Goal: Communication & Community: Answer question/provide support

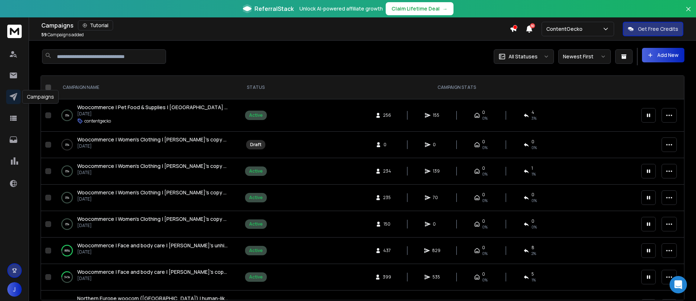
click at [207, 117] on div "Woocommerce | Pet Food & Supplies | [GEOGRAPHIC_DATA] | [PERSON_NAME]'s unhinge…" at bounding box center [152, 115] width 151 height 23
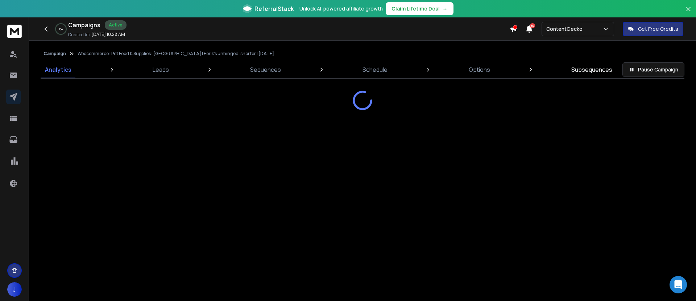
click at [582, 70] on p "Subsequences" at bounding box center [591, 69] width 41 height 9
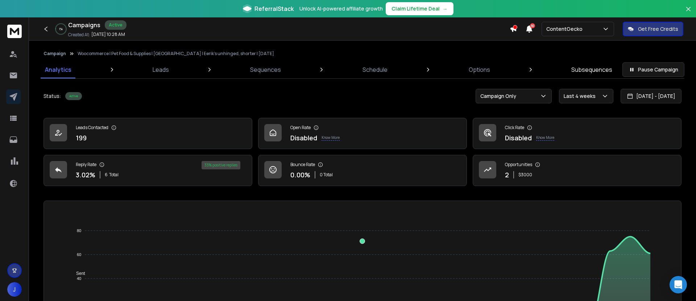
click at [577, 68] on p "Subsequences" at bounding box center [591, 69] width 41 height 9
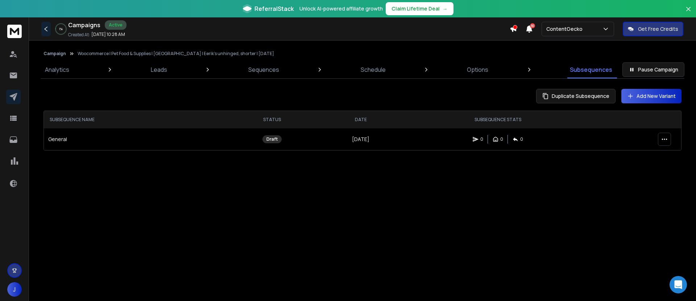
click at [46, 27] on icon at bounding box center [45, 28] width 3 height 5
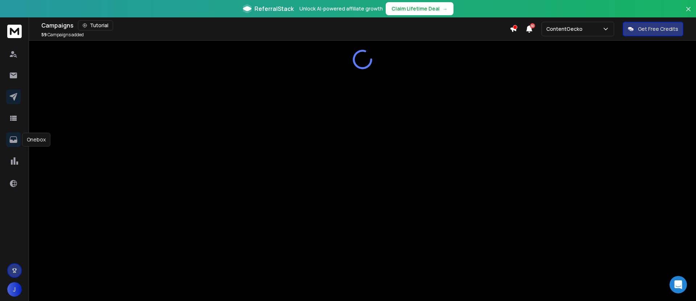
click at [11, 137] on icon at bounding box center [13, 139] width 8 height 7
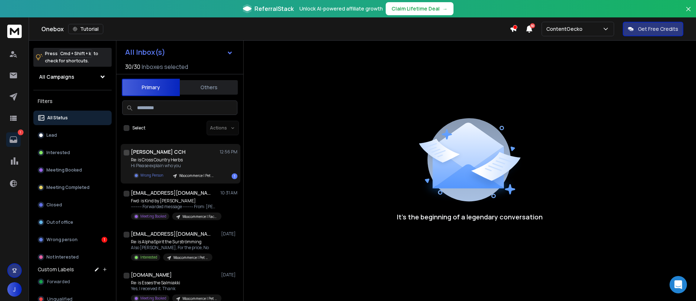
click at [148, 166] on p "Hi Please explain who you" at bounding box center [174, 166] width 87 height 6
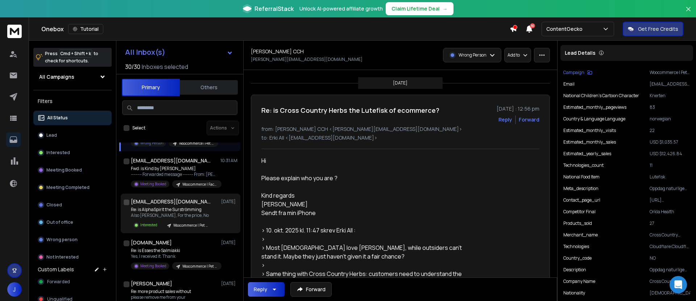
scroll to position [58, 0]
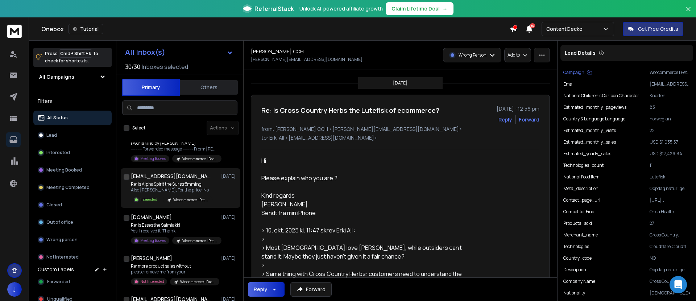
click at [200, 187] on p "Re: is AlphaSpirit the Surströmming" at bounding box center [172, 184] width 82 height 6
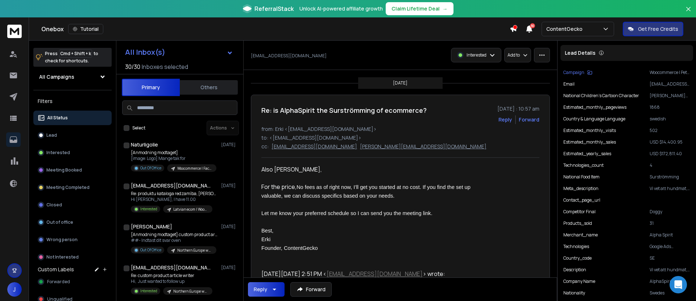
scroll to position [505, 0]
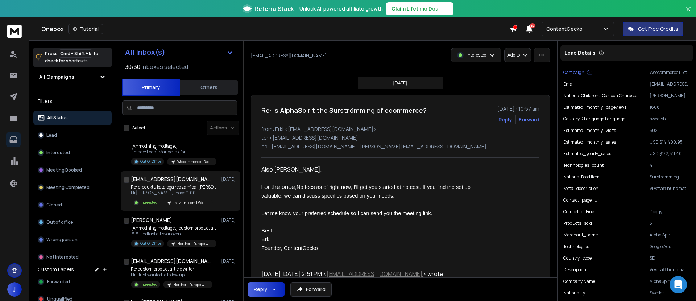
click at [205, 188] on p "Re: produktu kataloga redzamība, [PERSON_NAME]" at bounding box center [174, 187] width 87 height 6
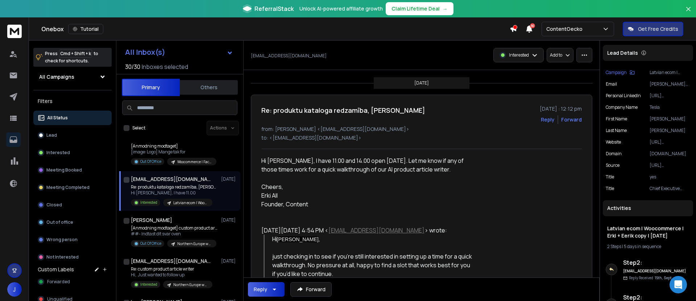
click at [556, 58] on p "Add to" at bounding box center [556, 55] width 12 height 6
click at [558, 71] on div "Subsequence" at bounding box center [567, 71] width 42 height 7
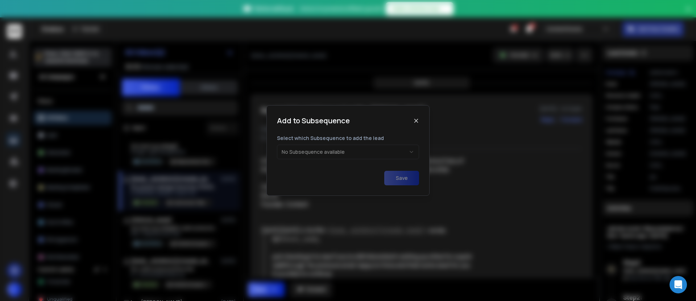
click at [414, 116] on div "Add to Subsequence" at bounding box center [348, 121] width 142 height 10
click at [414, 118] on icon at bounding box center [416, 121] width 6 height 6
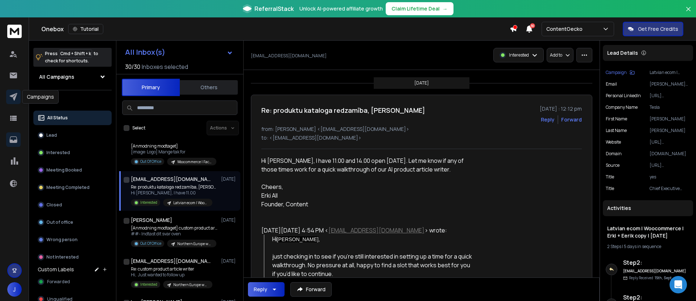
click at [12, 94] on icon at bounding box center [13, 96] width 9 height 9
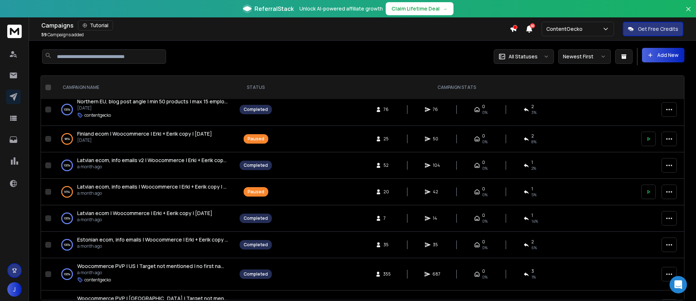
scroll to position [282, 0]
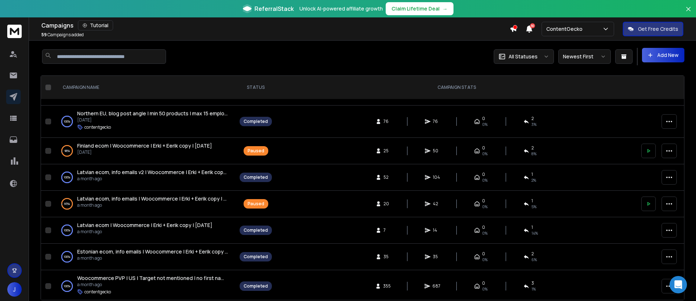
click at [186, 227] on span "Latvian ecom | Woocommerce | Erki + Eerik copy | [DATE]" at bounding box center [144, 224] width 135 height 7
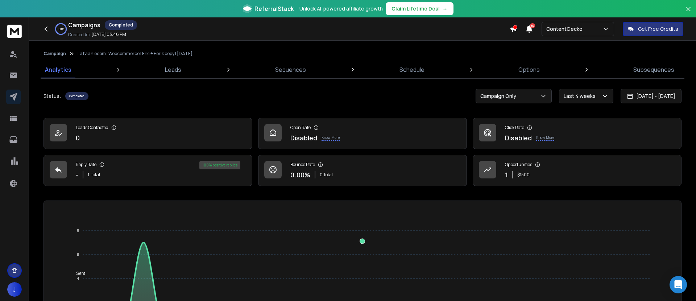
click at [515, 171] on div "1 $ 1500" at bounding box center [522, 175] width 35 height 10
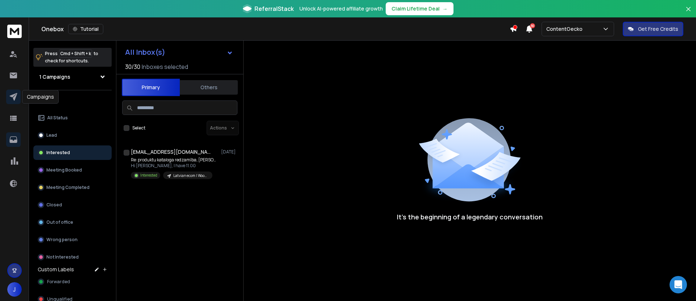
click at [10, 99] on icon at bounding box center [13, 96] width 9 height 9
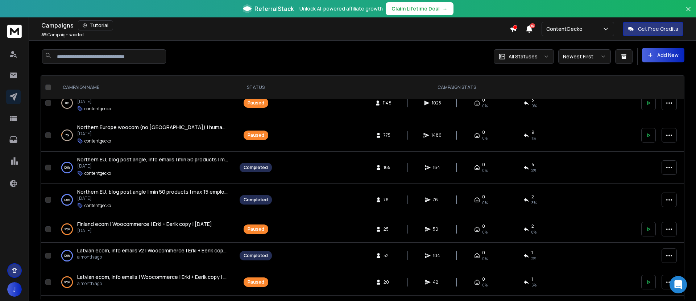
scroll to position [172, 0]
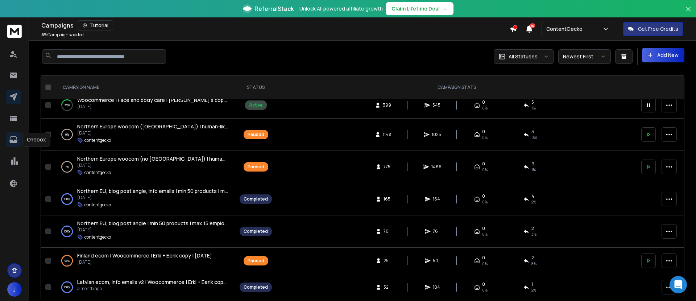
click at [16, 138] on icon at bounding box center [13, 139] width 9 height 9
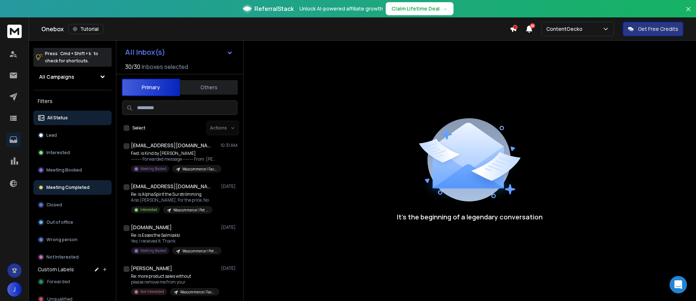
scroll to position [31, 0]
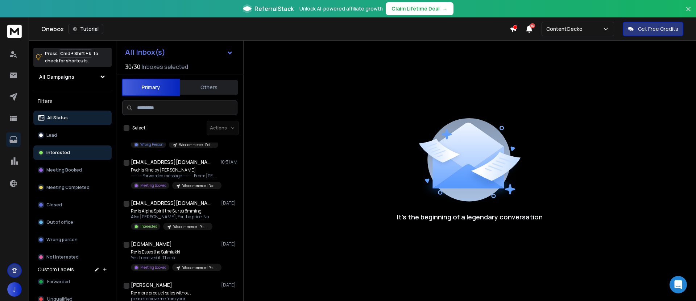
click at [70, 151] on button "Interested" at bounding box center [72, 152] width 78 height 14
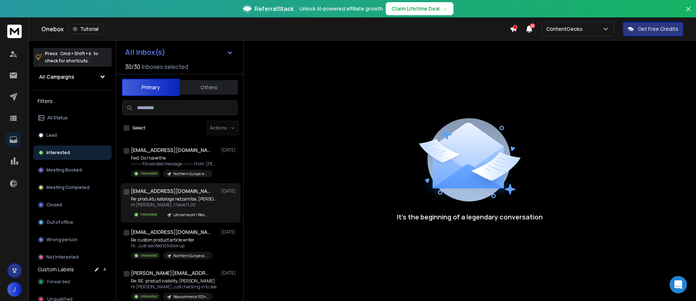
scroll to position [43, 0]
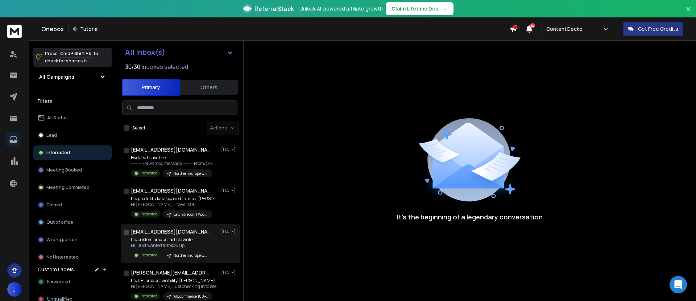
click at [199, 237] on p "Re: custom product article writer" at bounding box center [172, 240] width 82 height 6
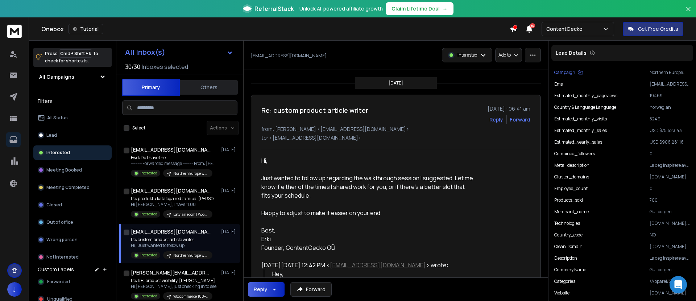
click at [511, 52] on p "Add to" at bounding box center [504, 55] width 12 height 6
click at [522, 69] on div "Subsequence" at bounding box center [532, 71] width 42 height 7
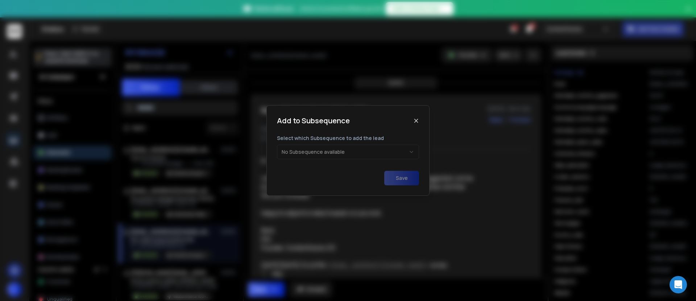
click at [416, 120] on icon at bounding box center [416, 121] width 4 height 4
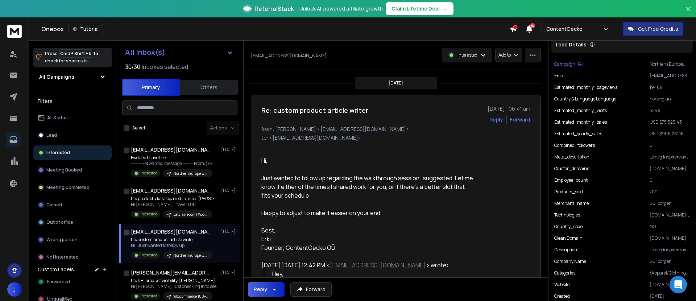
scroll to position [0, 0]
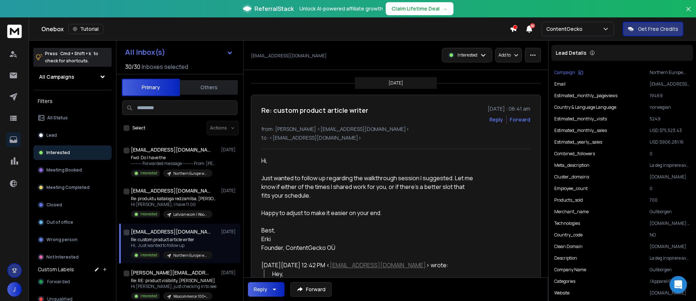
click at [575, 72] on p "Campaign" at bounding box center [564, 73] width 21 height 6
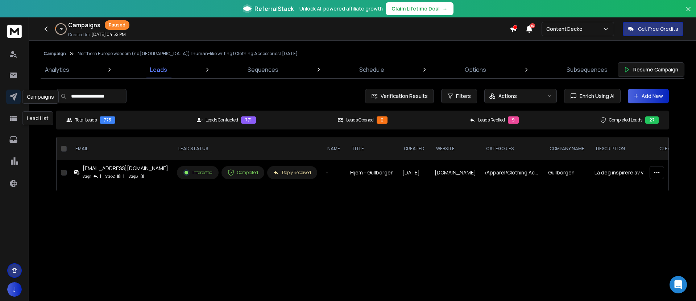
click at [13, 99] on icon at bounding box center [13, 97] width 8 height 8
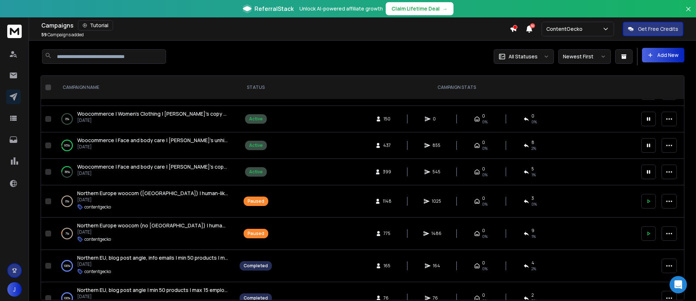
scroll to position [108, 0]
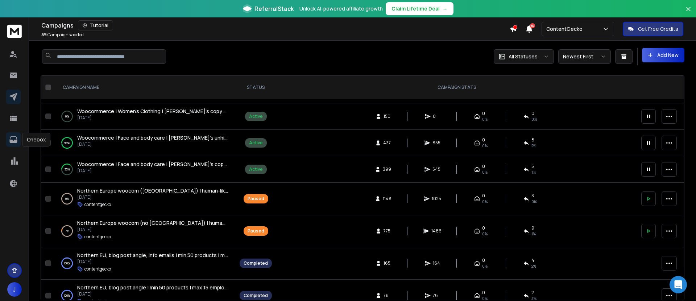
click at [16, 139] on icon at bounding box center [13, 139] width 9 height 9
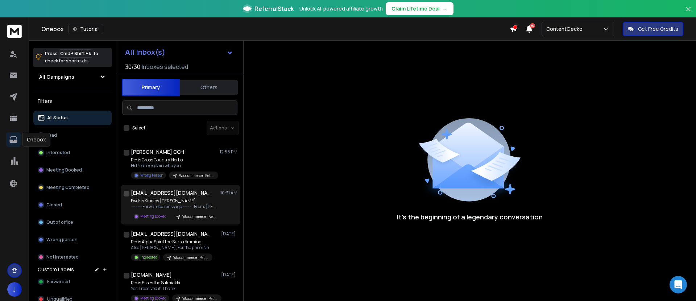
scroll to position [21, 0]
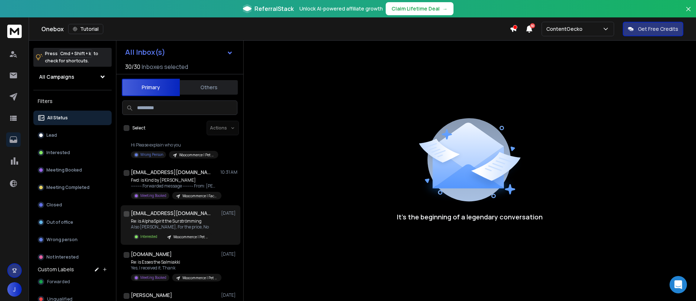
click at [179, 221] on p "Re: is AlphaSpirit the Surströmming" at bounding box center [172, 221] width 82 height 6
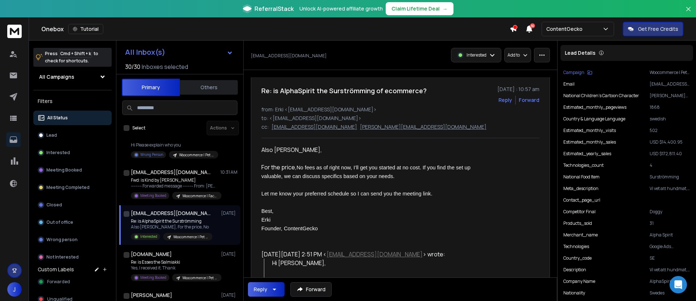
scroll to position [0, 0]
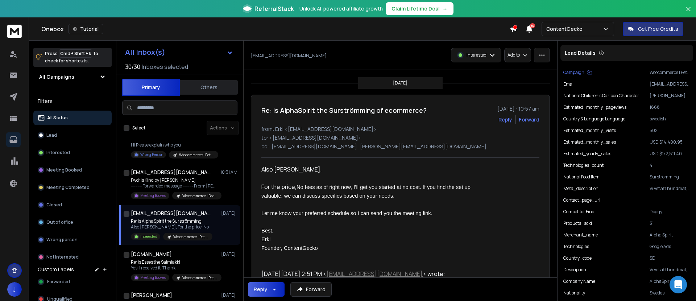
click at [520, 57] on p "Add to" at bounding box center [513, 55] width 12 height 6
click at [524, 72] on div "Subsequence" at bounding box center [531, 71] width 42 height 7
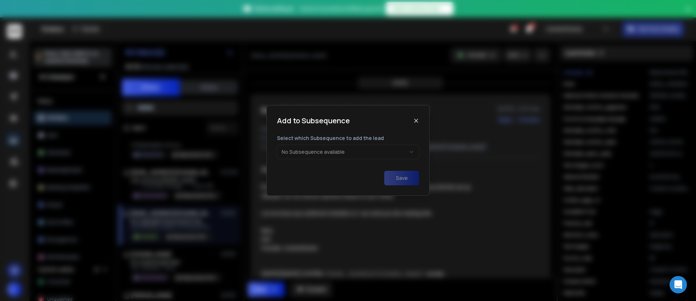
click at [417, 119] on icon at bounding box center [416, 121] width 6 height 6
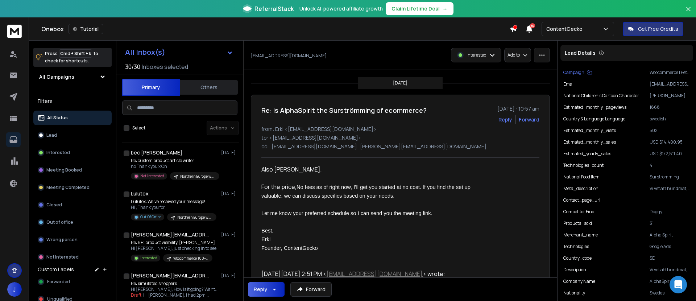
scroll to position [676, 0]
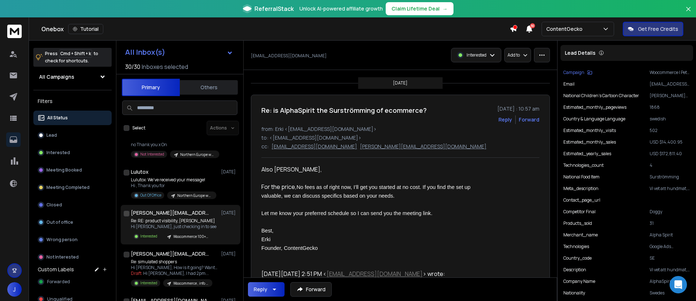
click at [212, 226] on p "Hi [PERSON_NAME], just checking in to see" at bounding box center [174, 227] width 86 height 6
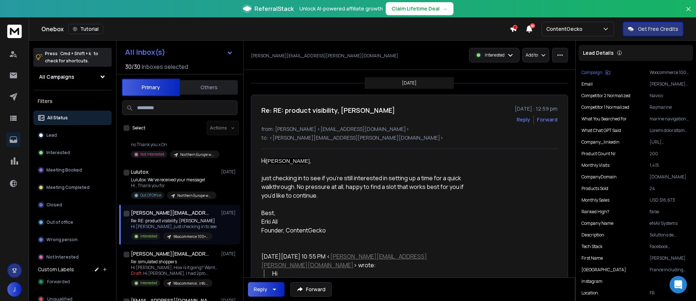
click at [526, 56] on p "Add to" at bounding box center [532, 55] width 12 height 6
click at [534, 71] on div "Subsequence" at bounding box center [545, 71] width 42 height 7
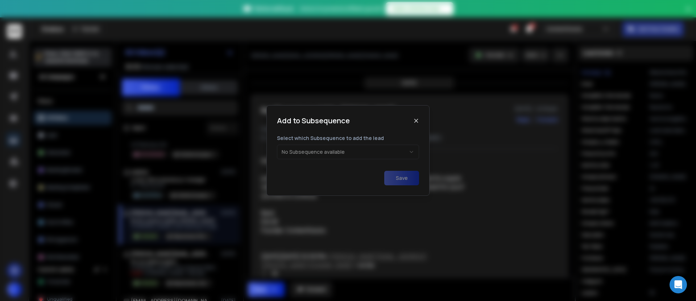
click at [417, 118] on icon at bounding box center [416, 121] width 6 height 6
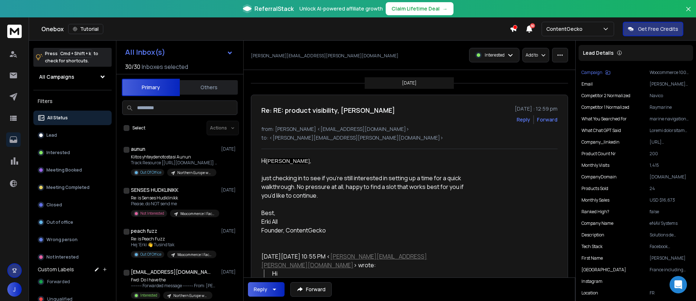
scroll to position [0, 0]
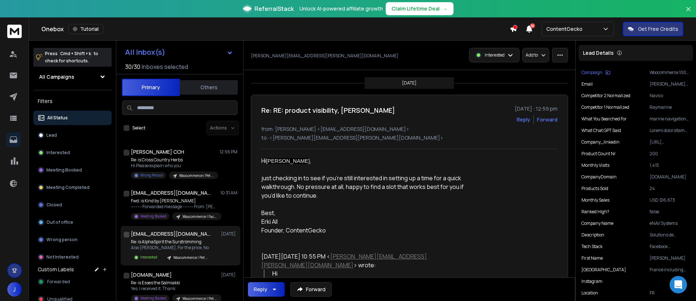
click at [204, 241] on p "Re: is AlphaSpirit the Surströmming" at bounding box center [172, 242] width 82 height 6
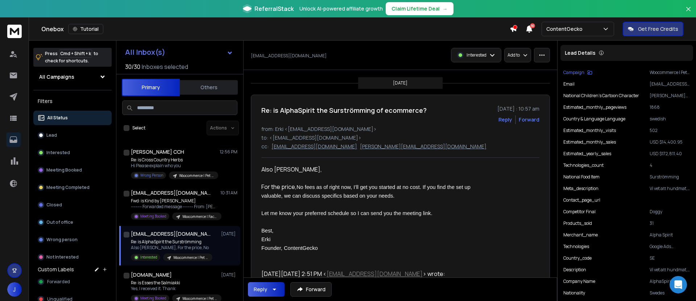
click at [524, 57] on icon at bounding box center [525, 55] width 5 height 5
click at [382, 167] on div "Also [PERSON_NAME]," at bounding box center [367, 169] width 212 height 9
click at [13, 100] on icon at bounding box center [13, 96] width 9 height 9
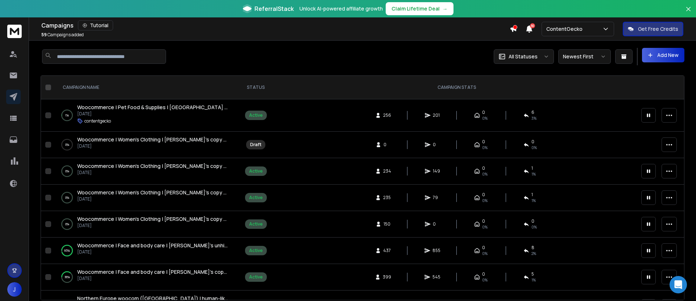
click at [159, 111] on p "[DATE]" at bounding box center [152, 114] width 151 height 6
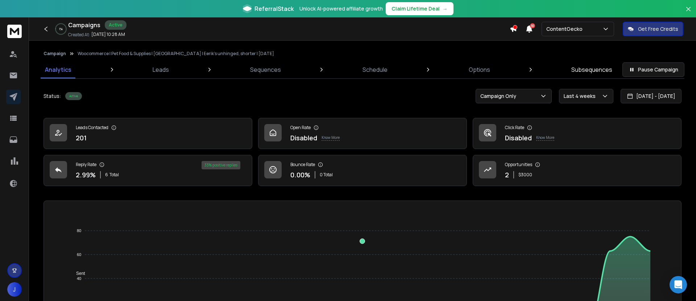
click at [589, 70] on p "Subsequences" at bounding box center [591, 69] width 41 height 9
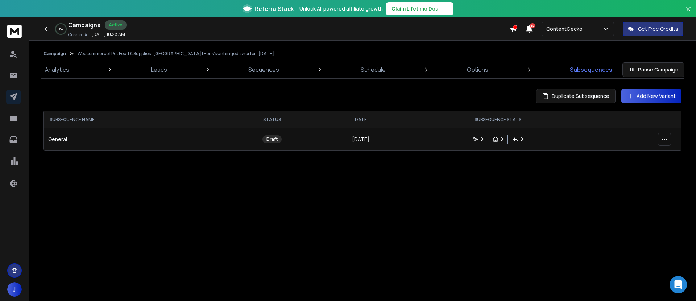
click at [410, 143] on td "0 0 0" at bounding box center [497, 139] width 190 height 22
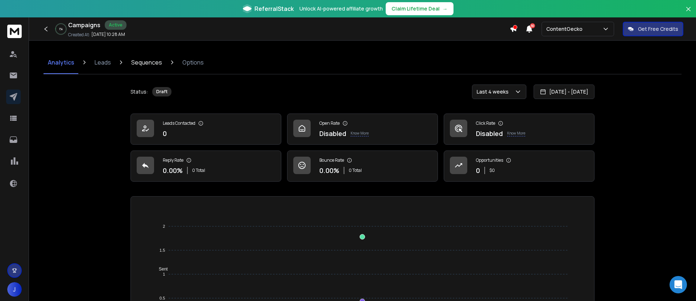
click at [143, 62] on p "Sequences" at bounding box center [146, 62] width 31 height 9
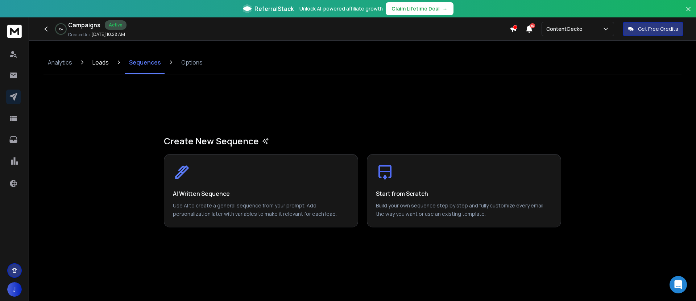
click at [105, 64] on p "Leads" at bounding box center [100, 62] width 16 height 9
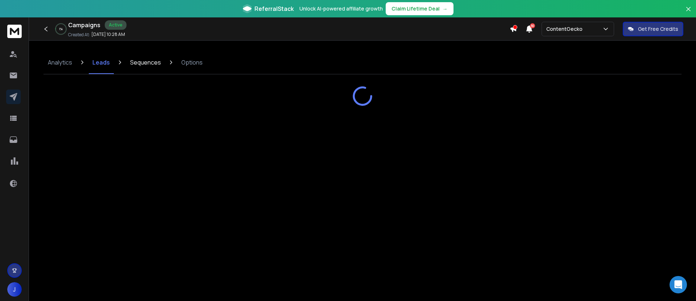
click at [146, 65] on p "Sequences" at bounding box center [145, 62] width 31 height 9
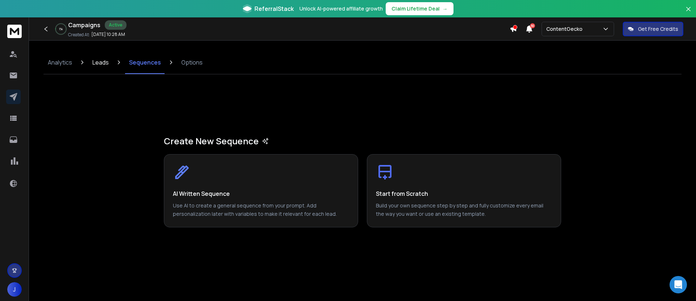
click at [102, 66] on p "Leads" at bounding box center [100, 62] width 16 height 9
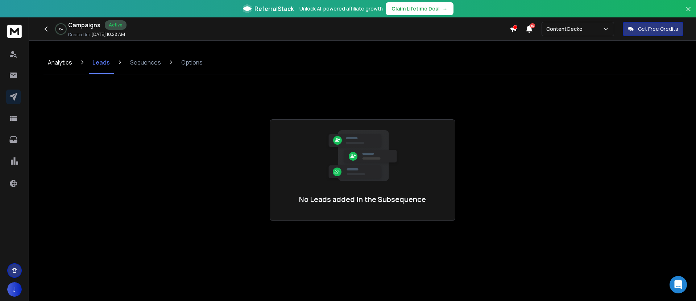
click at [57, 61] on p "Analytics" at bounding box center [60, 62] width 24 height 9
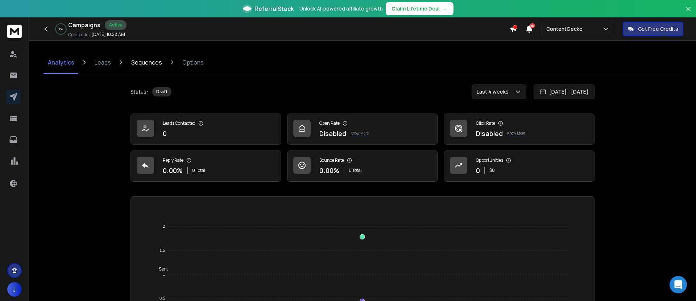
click at [143, 62] on p "Sequences" at bounding box center [146, 62] width 31 height 9
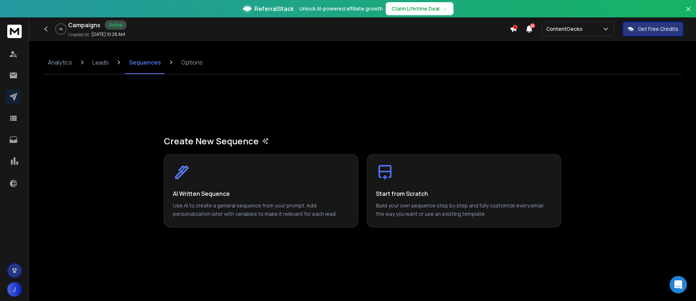
click at [430, 186] on div "Start from Scratch Build your own sequence step by step and fully customize eve…" at bounding box center [464, 190] width 194 height 72
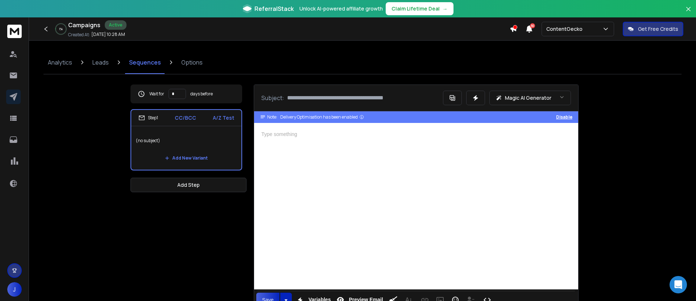
click at [280, 141] on div at bounding box center [416, 206] width 324 height 166
drag, startPoint x: 288, startPoint y: 184, endPoint x: 180, endPoint y: 84, distance: 146.4
click at [288, 184] on div at bounding box center [416, 206] width 324 height 166
click at [195, 63] on p "Options" at bounding box center [191, 62] width 21 height 9
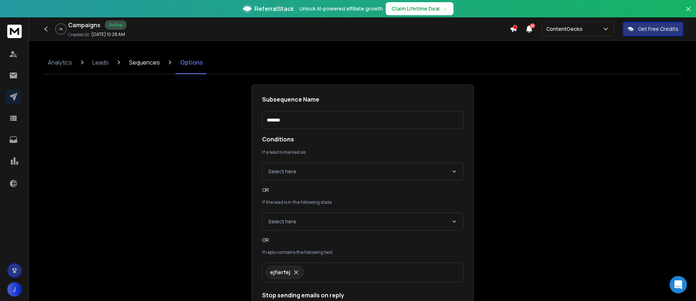
click at [142, 62] on p "Sequences" at bounding box center [144, 62] width 31 height 9
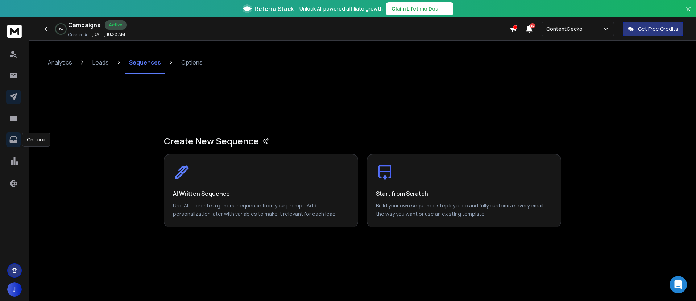
click at [12, 143] on icon at bounding box center [13, 139] width 9 height 9
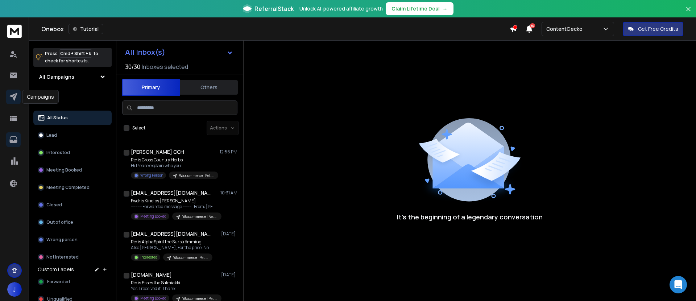
click at [9, 98] on icon at bounding box center [13, 96] width 9 height 9
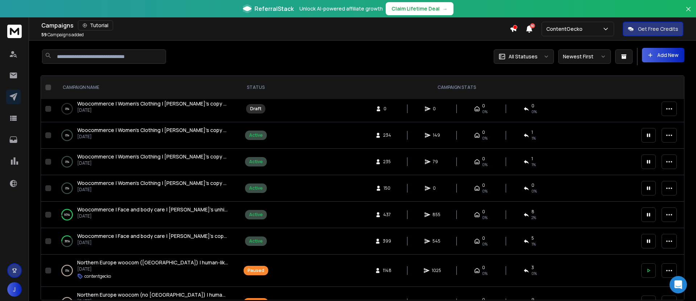
scroll to position [13, 0]
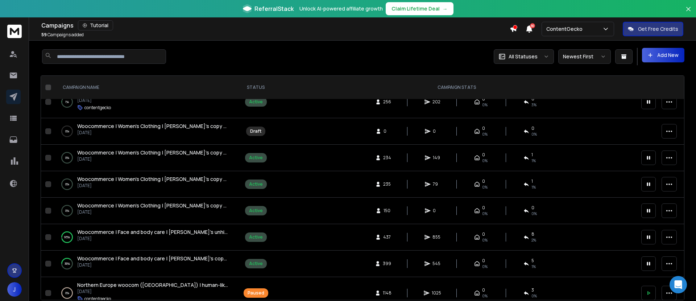
click at [193, 210] on p "[DATE]" at bounding box center [152, 212] width 151 height 6
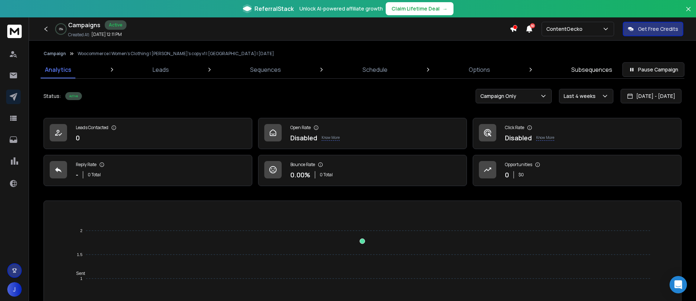
click at [580, 70] on p "Subsequences" at bounding box center [591, 69] width 41 height 9
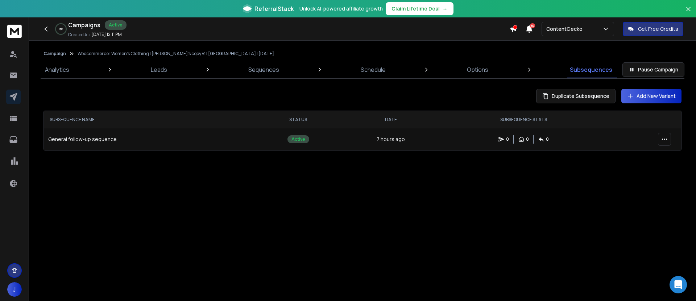
click at [376, 139] on td "7 hours ago" at bounding box center [391, 139] width 102 height 22
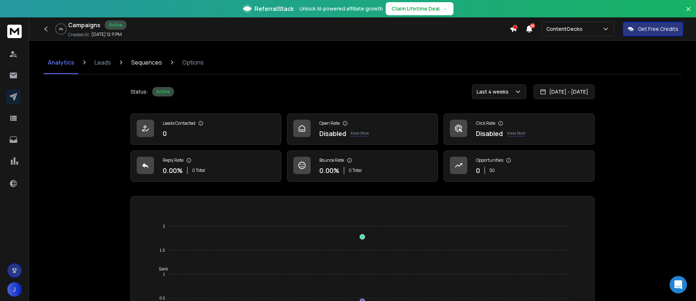
click at [152, 63] on p "Sequences" at bounding box center [146, 62] width 31 height 9
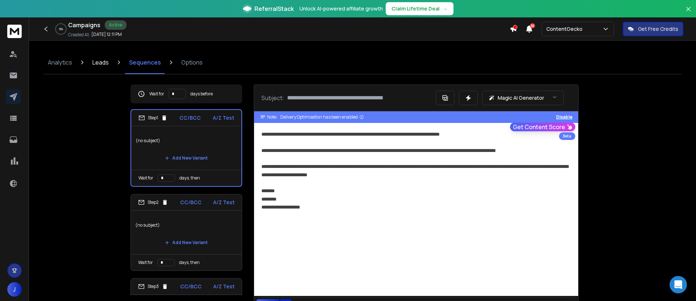
click at [108, 64] on p "Leads" at bounding box center [100, 62] width 16 height 9
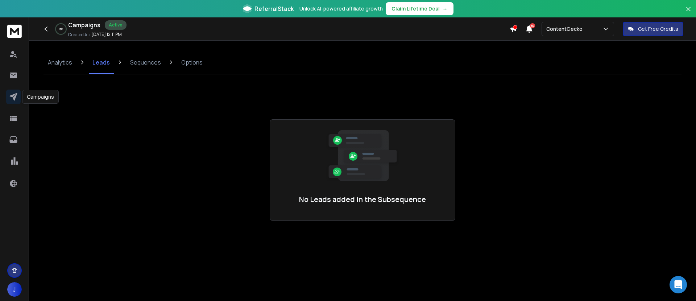
click at [14, 96] on icon at bounding box center [13, 97] width 8 height 8
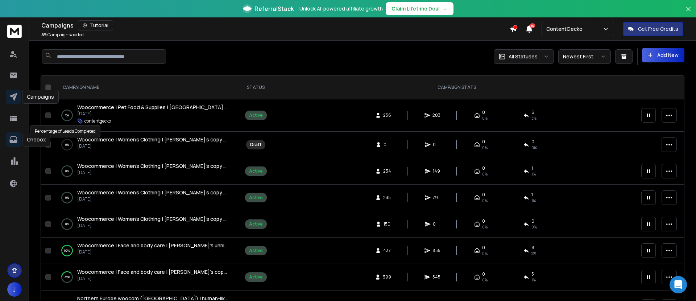
click at [17, 141] on icon at bounding box center [13, 139] width 8 height 7
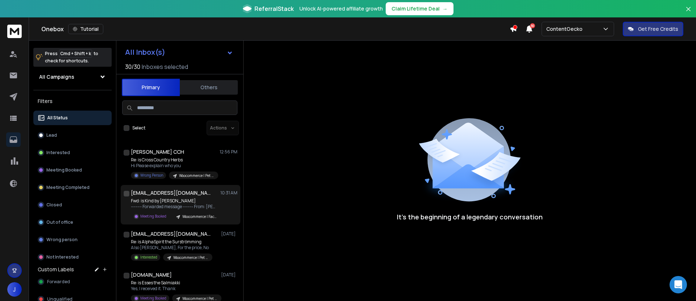
scroll to position [21, 0]
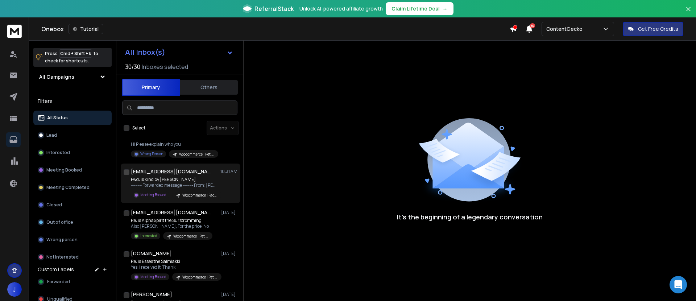
click at [164, 186] on p "---------- Forwarded message --------- From: [PERSON_NAME]" at bounding box center [174, 185] width 87 height 6
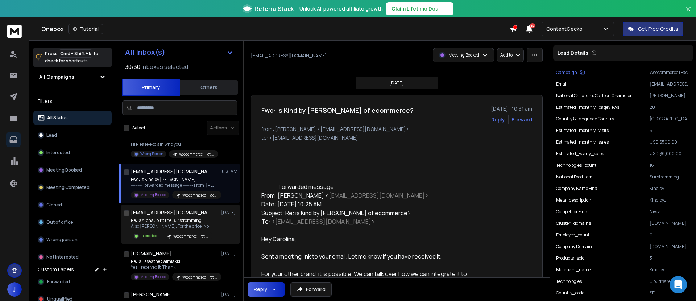
click at [179, 224] on p "Also [PERSON_NAME], For the price, No" at bounding box center [172, 226] width 82 height 6
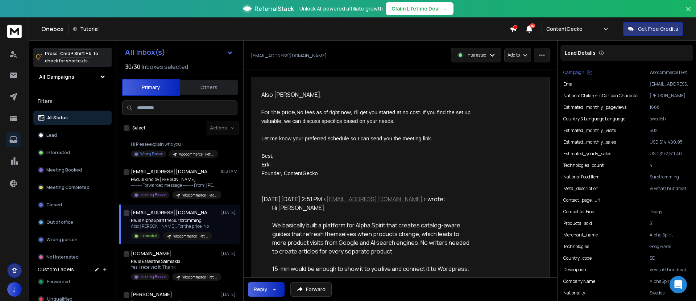
scroll to position [0, 0]
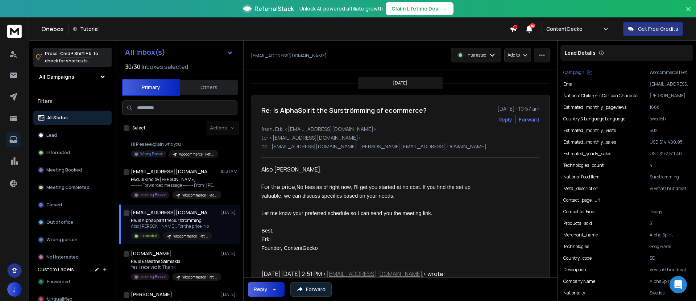
click at [308, 290] on button "Forward" at bounding box center [310, 289] width 41 height 14
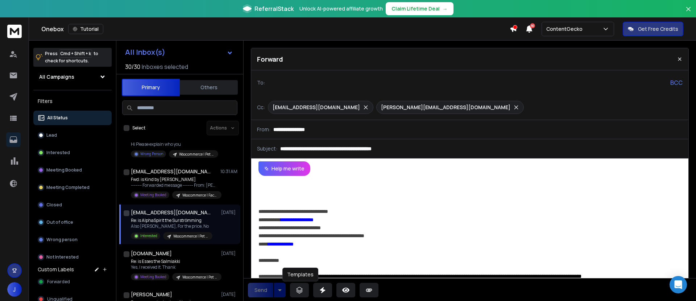
click at [275, 79] on input at bounding box center [293, 82] width 51 height 13
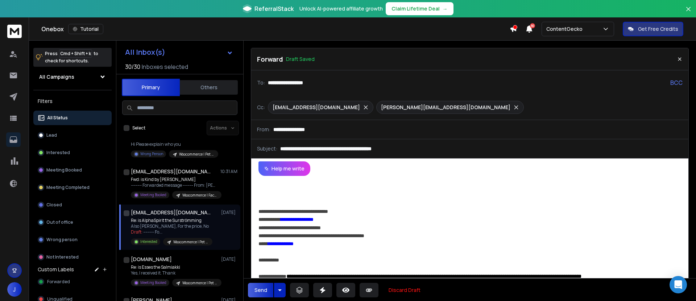
type input "**********"
click at [678, 58] on icon at bounding box center [679, 58] width 3 height 3
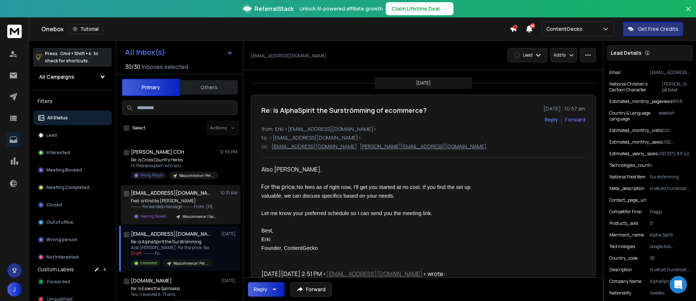
click at [197, 199] on p "Fwd: is Kind by [PERSON_NAME]" at bounding box center [174, 201] width 87 height 6
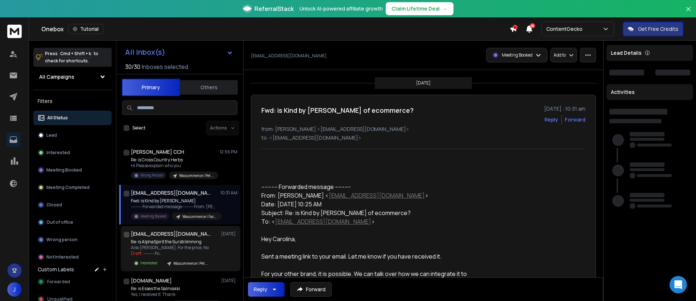
click at [194, 250] on p "Draft: ---------- Fo ..." at bounding box center [172, 253] width 82 height 6
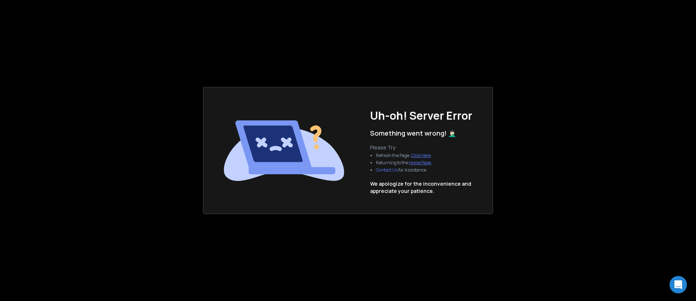
click at [426, 155] on link "Click Here" at bounding box center [421, 155] width 20 height 6
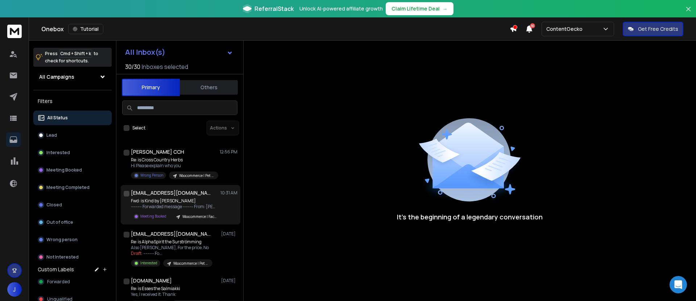
click at [187, 194] on div "erki@contentgecko.io 10:31 AM" at bounding box center [184, 192] width 107 height 7
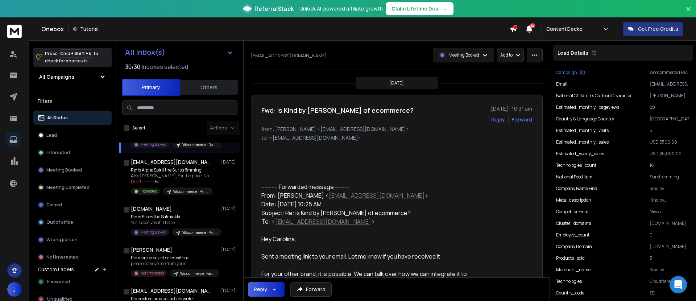
scroll to position [76, 0]
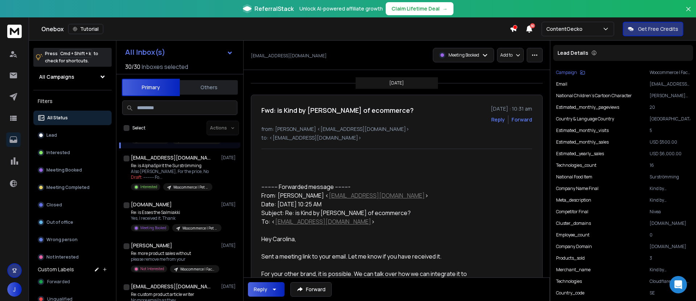
click at [176, 211] on p "Re: is Esses the Salmiakki" at bounding box center [174, 212] width 87 height 6
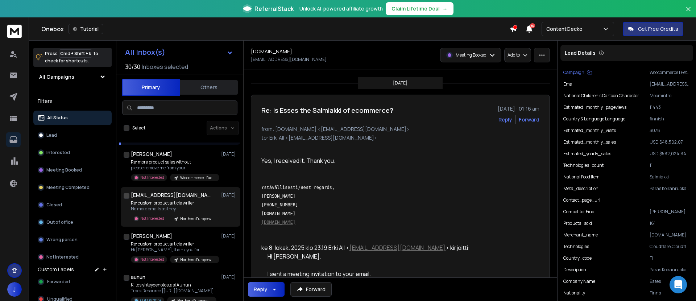
scroll to position [0, 0]
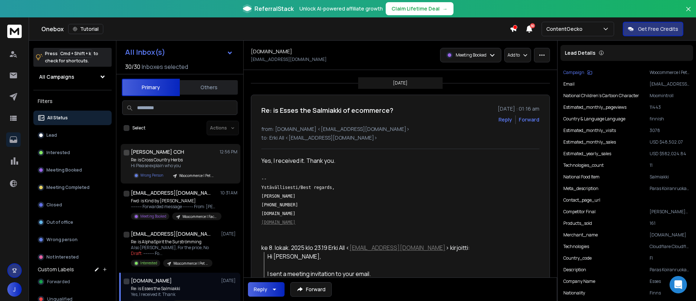
click at [205, 150] on div "Lynette CCH 12:56 PM" at bounding box center [184, 151] width 107 height 7
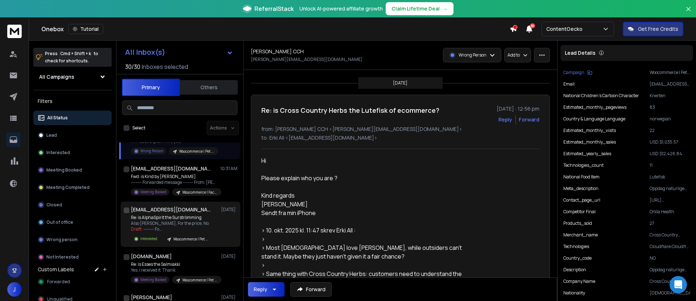
scroll to position [42, 0]
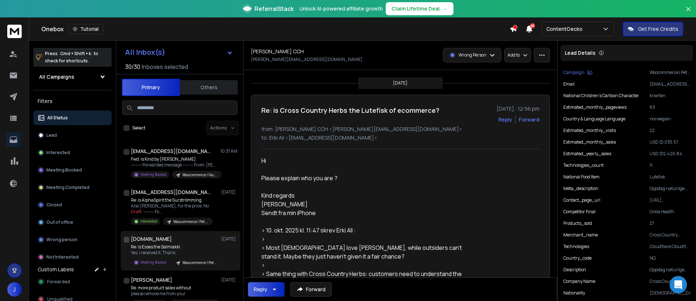
click at [186, 246] on p "Re: is Esses the Salmiakki" at bounding box center [174, 247] width 87 height 6
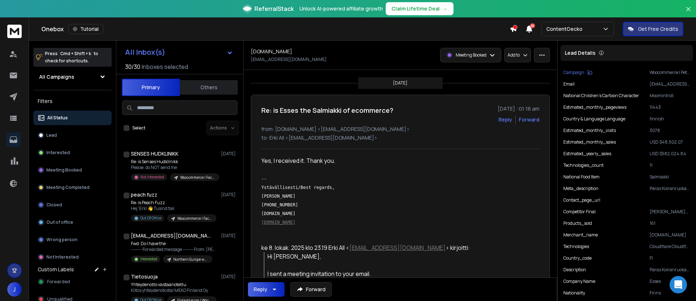
scroll to position [356, 0]
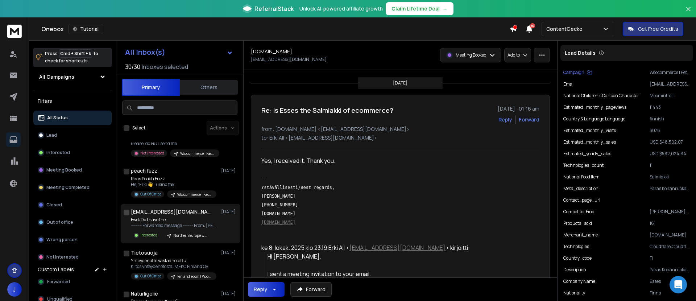
click at [198, 218] on p "Fwd: Do I have the" at bounding box center [174, 220] width 87 height 6
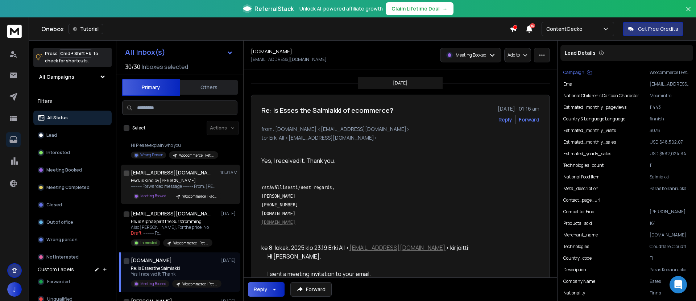
scroll to position [0, 0]
